Goal: Communication & Community: Answer question/provide support

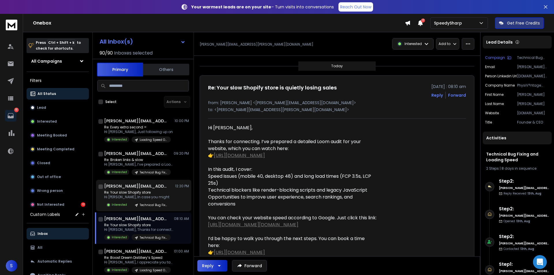
scroll to position [58, 0]
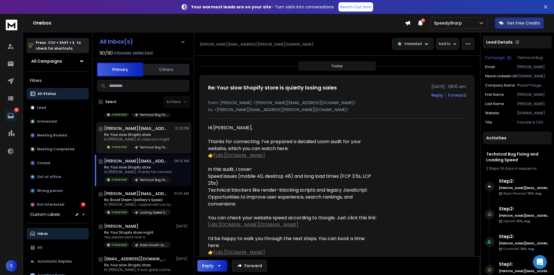
click at [149, 133] on p "Re: Your slow Shopify store" at bounding box center [137, 134] width 67 height 5
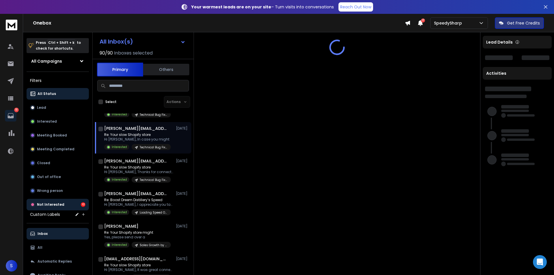
click at [44, 202] on p "Not Interested" at bounding box center [50, 204] width 27 height 5
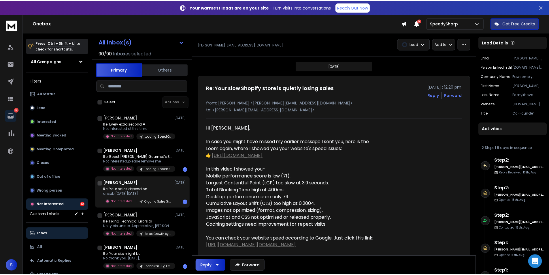
scroll to position [0, 0]
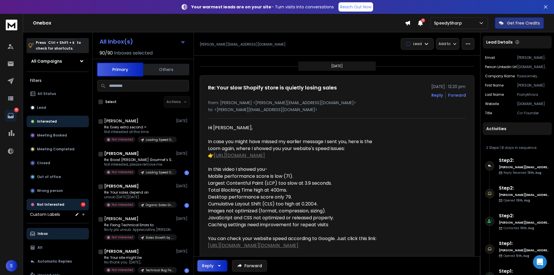
click at [43, 123] on p "Interested" at bounding box center [47, 121] width 20 height 5
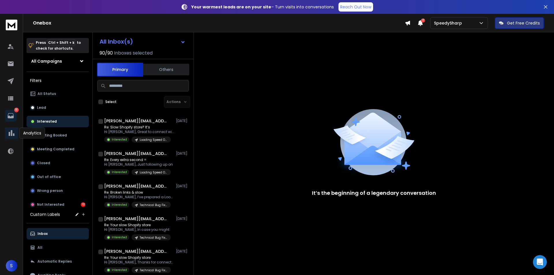
click at [8, 134] on icon at bounding box center [11, 133] width 9 height 9
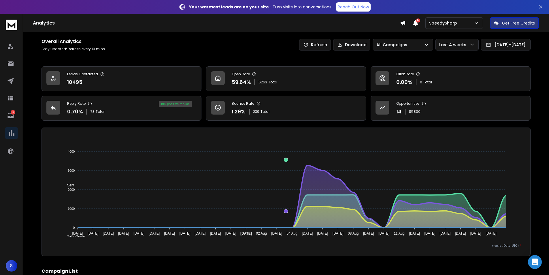
click at [406, 110] on div "14 $ 5800" at bounding box center [412, 112] width 30 height 8
click at [411, 110] on p "$ 5800" at bounding box center [415, 111] width 12 height 5
click at [12, 64] on icon at bounding box center [11, 63] width 6 height 5
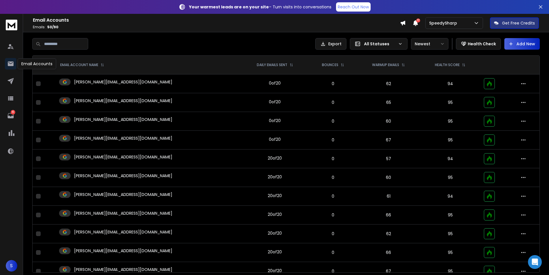
click at [11, 61] on icon at bounding box center [10, 63] width 7 height 7
click at [10, 66] on icon at bounding box center [11, 63] width 6 height 5
click at [10, 117] on icon at bounding box center [10, 115] width 6 height 5
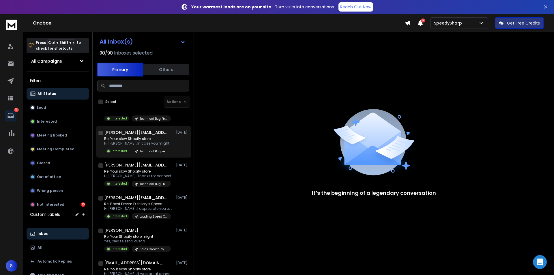
scroll to position [87, 0]
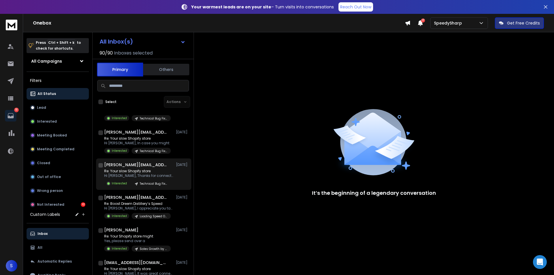
click at [136, 170] on p "Re: Your slow Shopify store" at bounding box center [138, 171] width 69 height 5
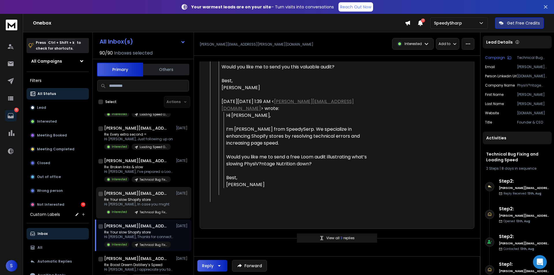
scroll to position [0, 0]
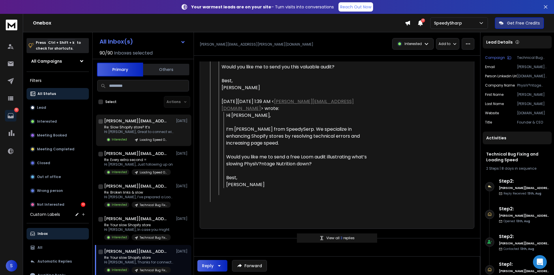
click at [132, 132] on p "Hi [PERSON_NAME], Great to connect with" at bounding box center [138, 131] width 69 height 5
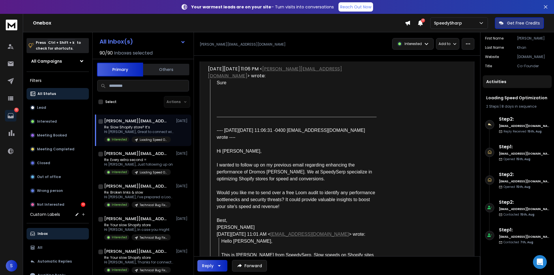
scroll to position [58, 0]
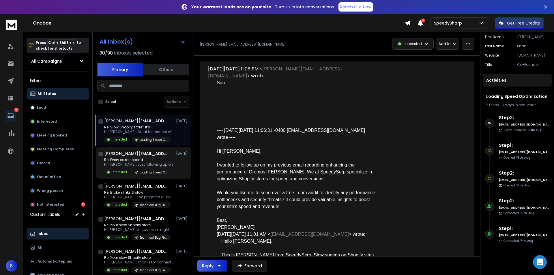
click at [141, 158] on p "Re: Every extra second =" at bounding box center [138, 159] width 69 height 5
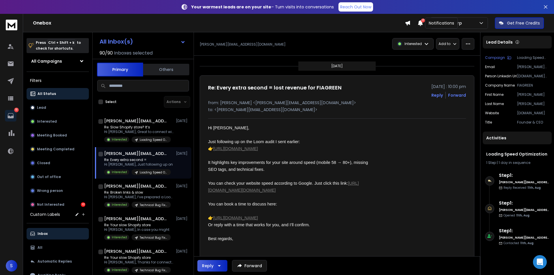
click at [423, 23] on icon at bounding box center [420, 23] width 6 height 6
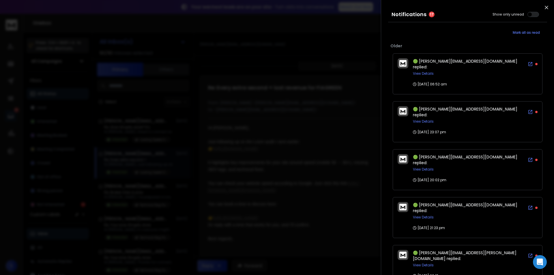
click at [545, 6] on icon "button" at bounding box center [546, 8] width 6 height 6
